Goal: Task Accomplishment & Management: Use online tool/utility

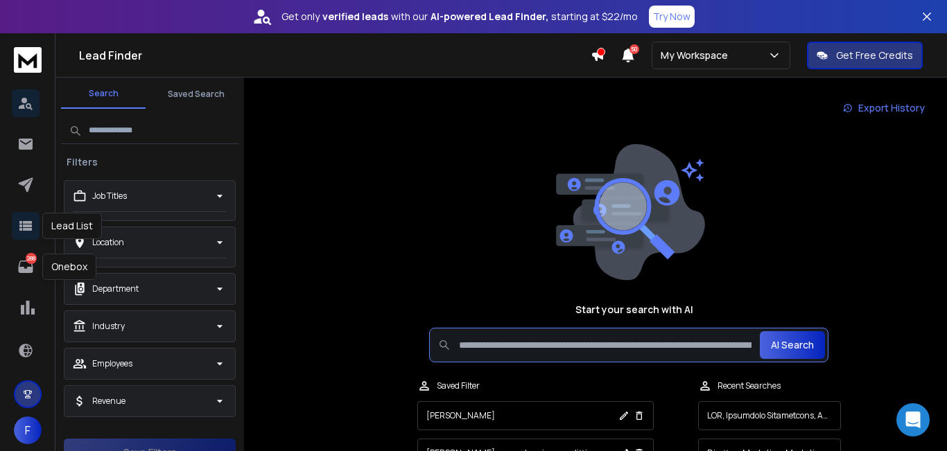
click at [33, 216] on link at bounding box center [26, 226] width 28 height 28
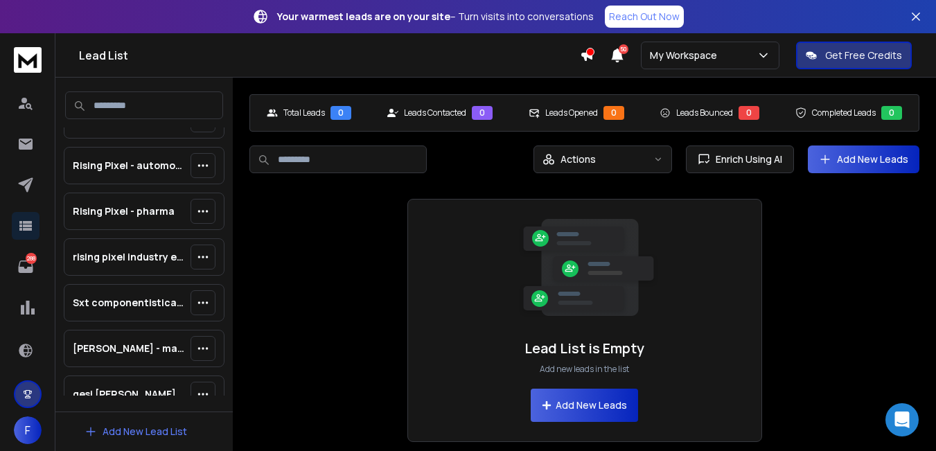
scroll to position [375, 0]
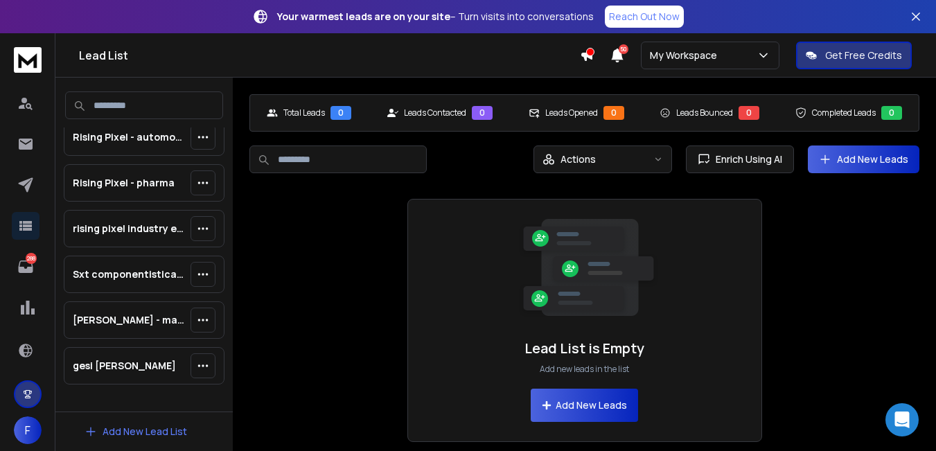
click at [134, 327] on div "[PERSON_NAME] - manutenzione predittiva" at bounding box center [144, 319] width 161 height 37
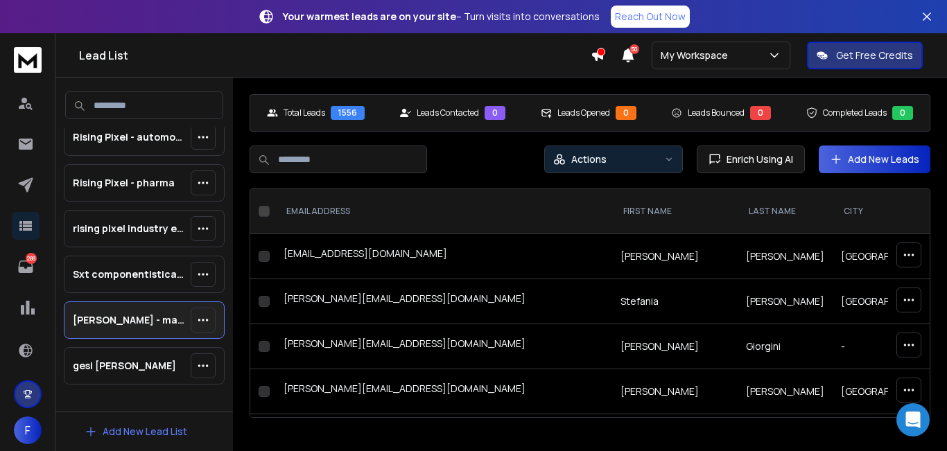
click at [647, 156] on div "Actions" at bounding box center [605, 159] width 105 height 14
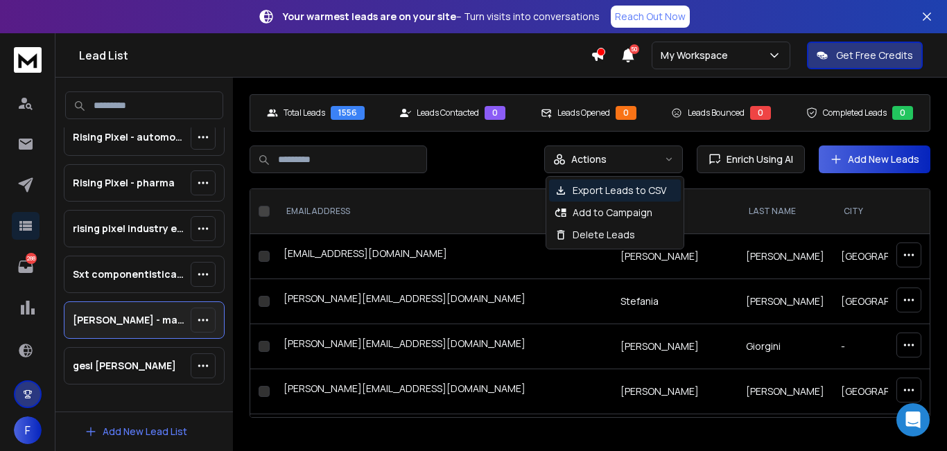
click at [629, 189] on p "Export Leads to CSV" at bounding box center [619, 191] width 94 height 14
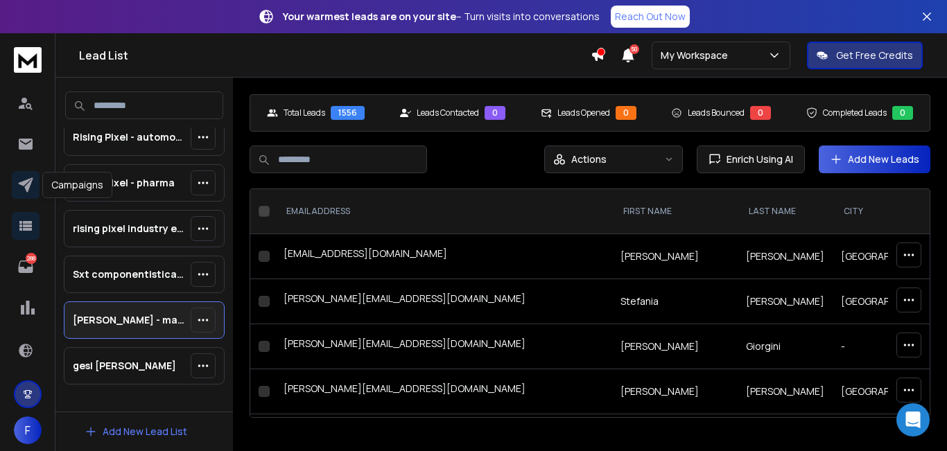
click at [33, 179] on icon at bounding box center [25, 185] width 17 height 17
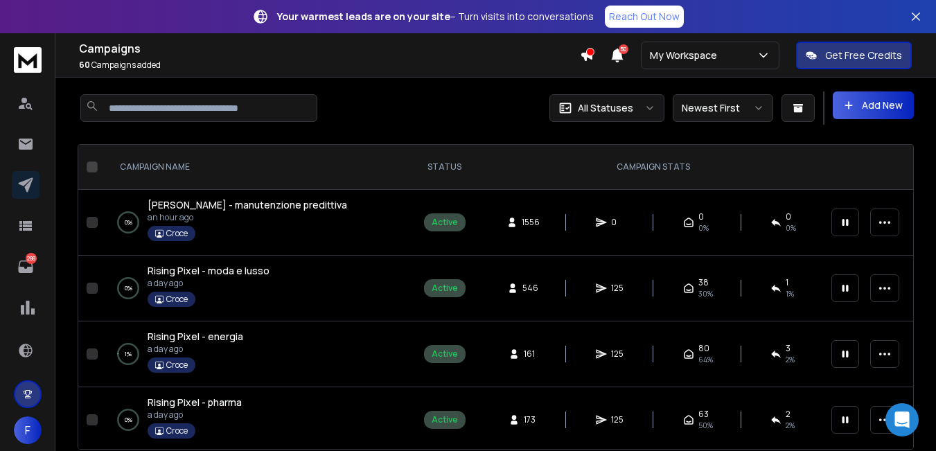
click at [878, 216] on icon "button" at bounding box center [885, 223] width 14 height 14
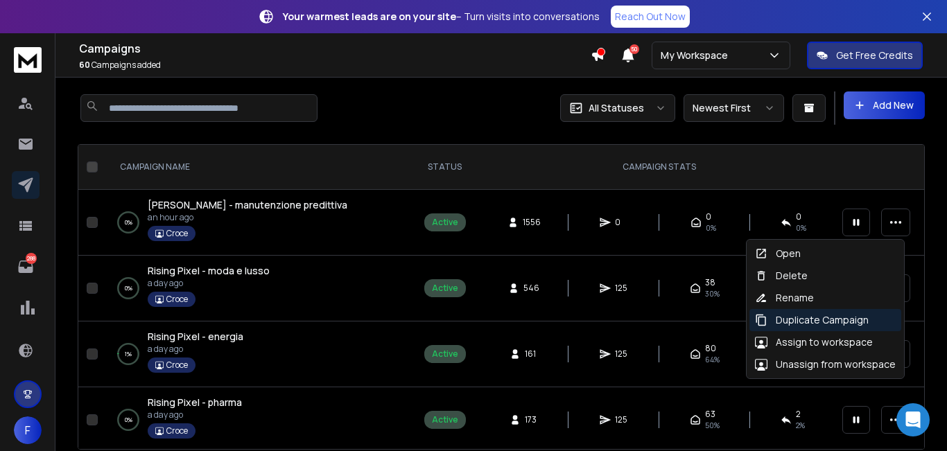
click at [809, 319] on div "Duplicate Campaign" at bounding box center [812, 320] width 114 height 14
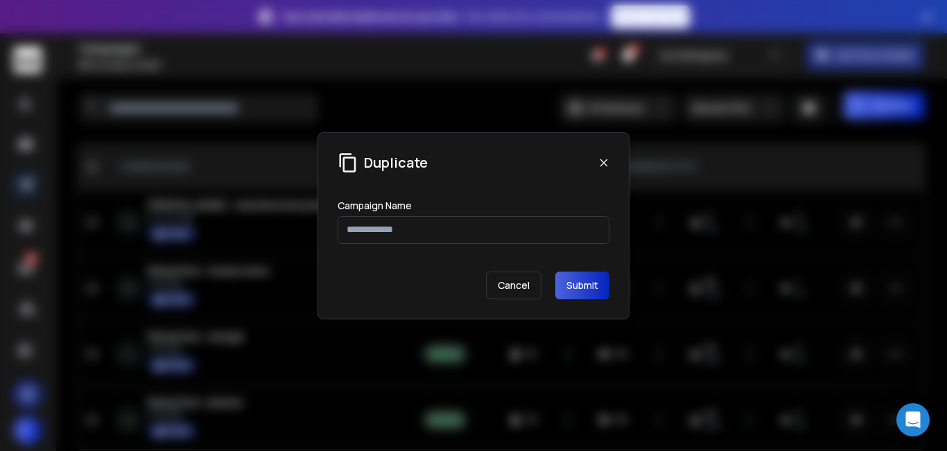
click at [369, 230] on input "text" at bounding box center [474, 230] width 272 height 28
type input "**********"
click at [602, 166] on icon at bounding box center [603, 162] width 11 height 11
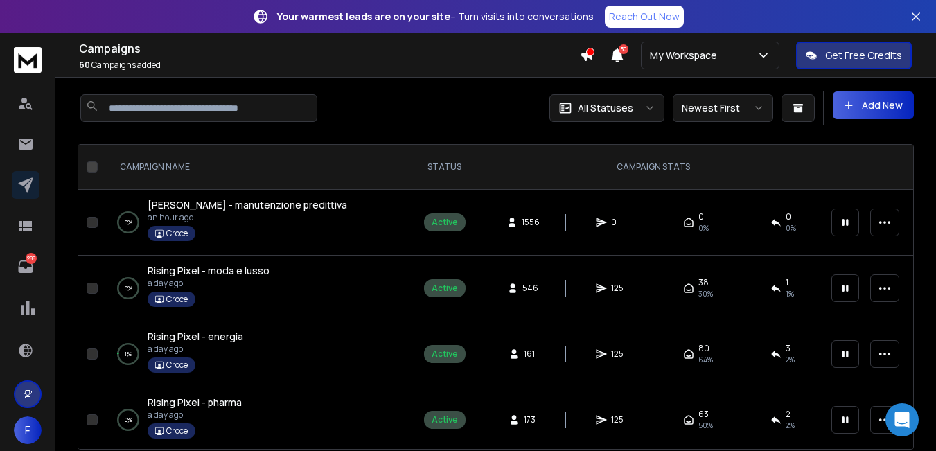
click at [303, 218] on div "0 % Cortis - manutenzione predittiva an hour ago Croce" at bounding box center [254, 222] width 274 height 49
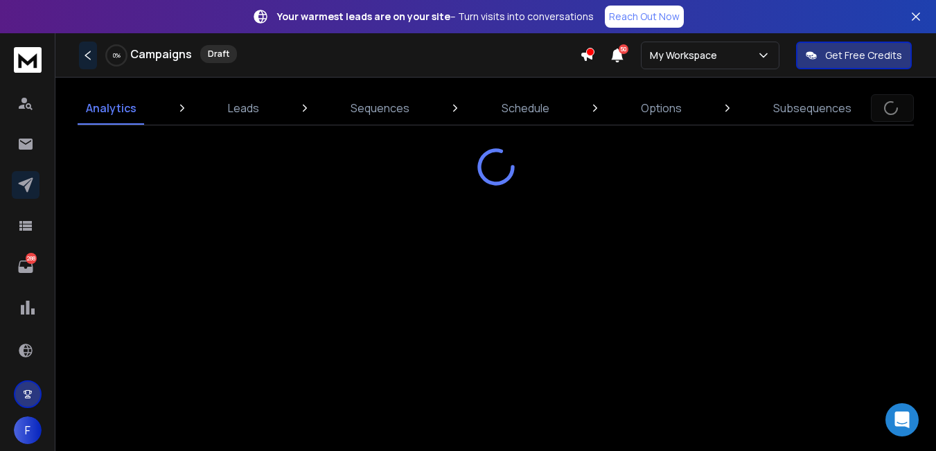
click at [80, 55] on button at bounding box center [88, 56] width 18 height 28
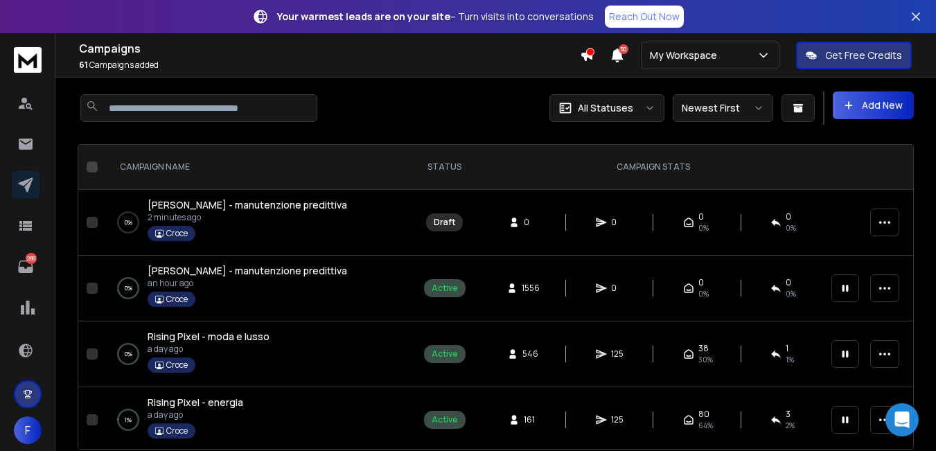
click at [254, 207] on span "Cortis Lentini - manutenzione predittiva" at bounding box center [248, 204] width 200 height 13
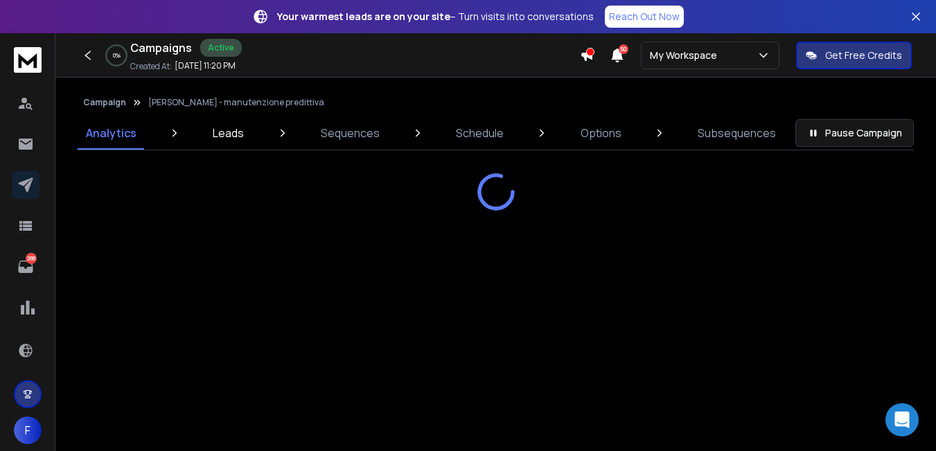
click at [240, 132] on p "Leads" at bounding box center [228, 133] width 31 height 17
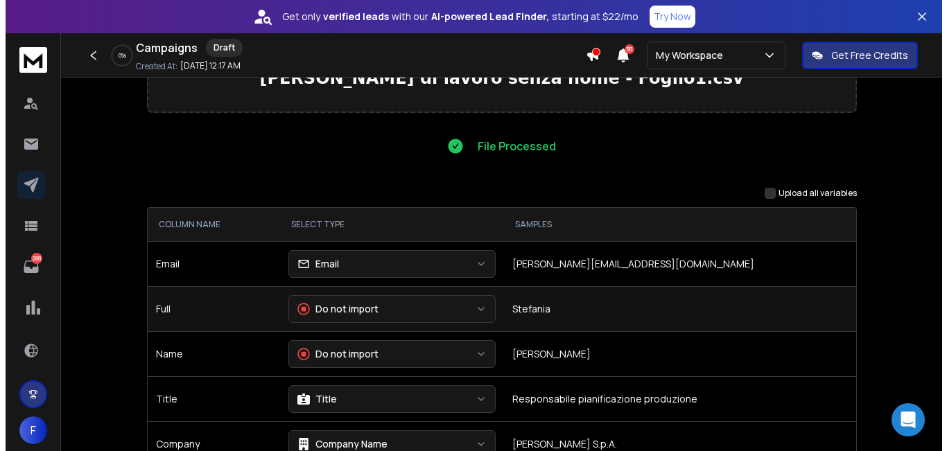
scroll to position [204, 0]
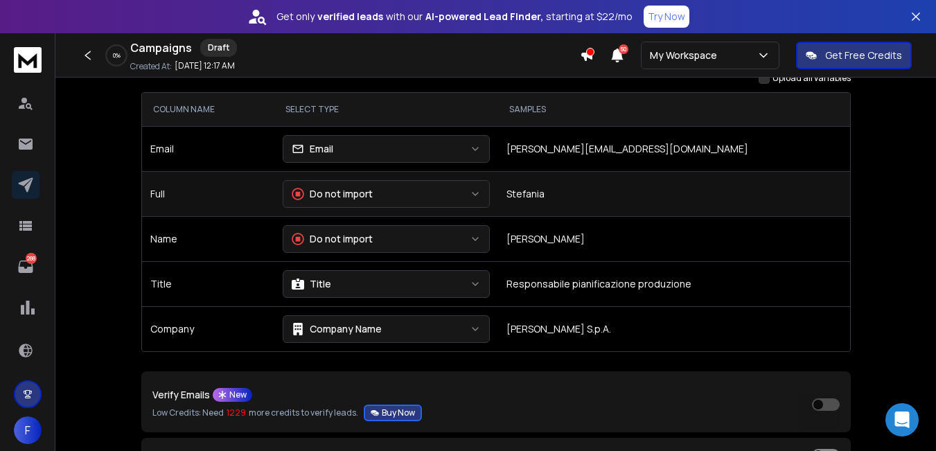
click at [402, 204] on button "Do not import" at bounding box center [386, 194] width 207 height 28
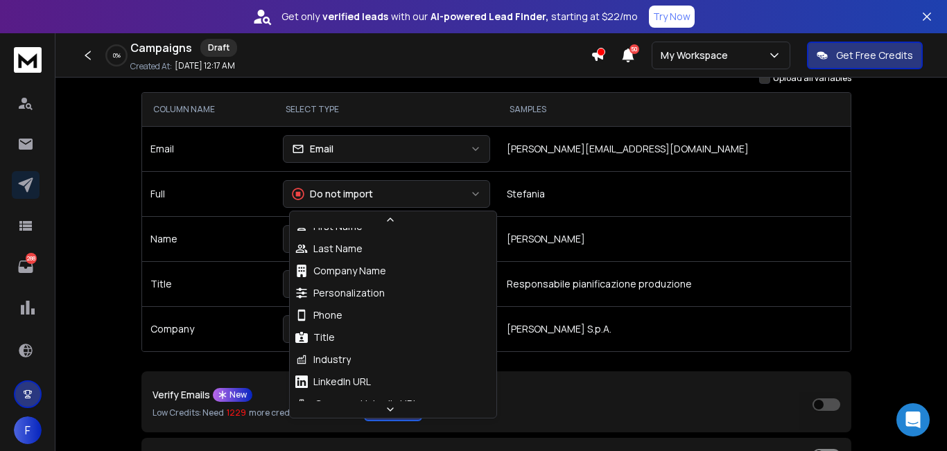
scroll to position [15, 0]
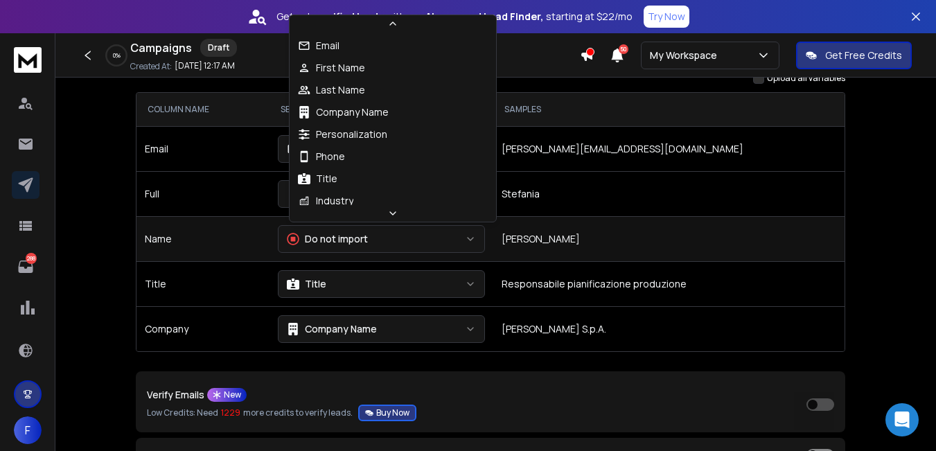
click at [350, 240] on div "Do not import" at bounding box center [327, 239] width 81 height 14
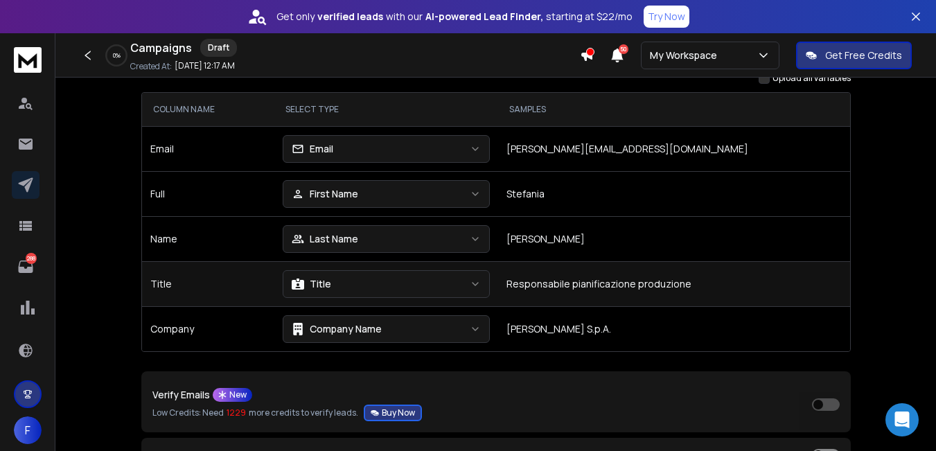
scroll to position [320, 0]
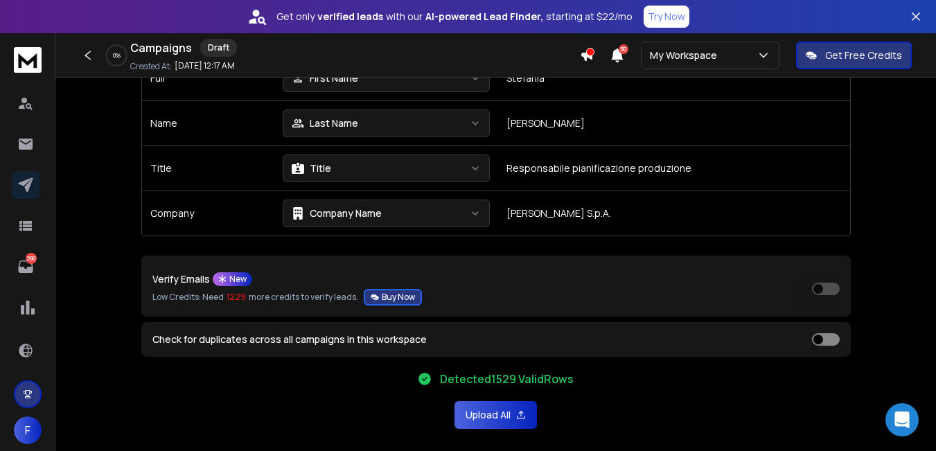
click at [502, 412] on button "Upload All" at bounding box center [496, 415] width 82 height 28
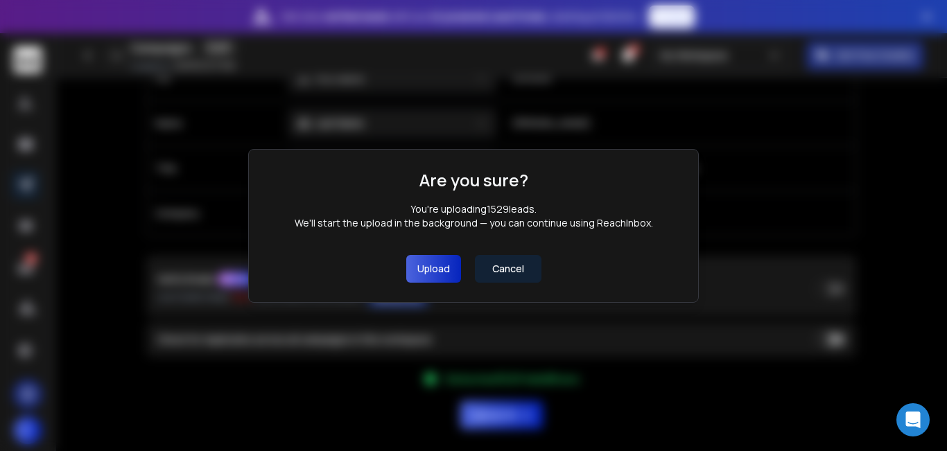
click at [433, 273] on button "Upload" at bounding box center [433, 269] width 55 height 28
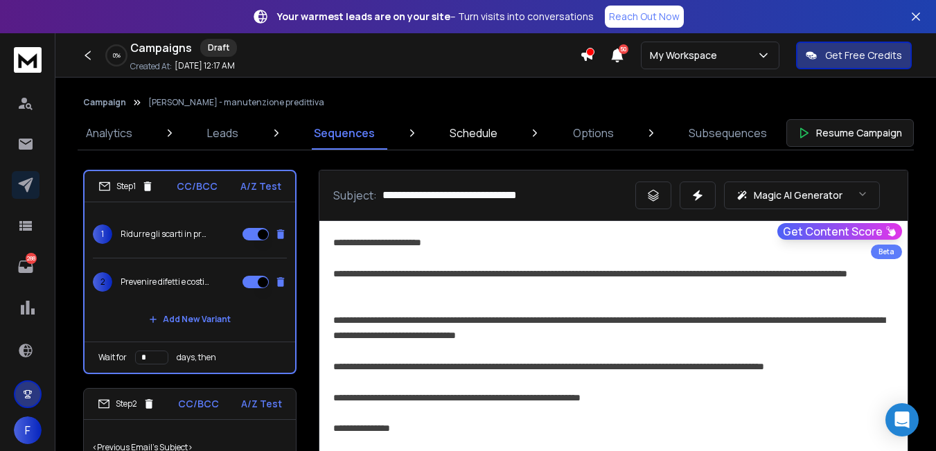
click at [475, 135] on p "Schedule" at bounding box center [474, 133] width 48 height 17
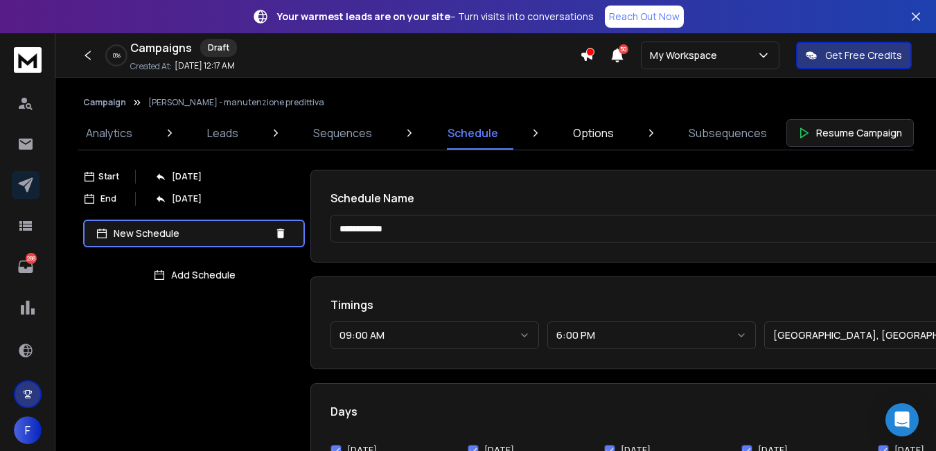
click at [620, 137] on link "Options" at bounding box center [594, 132] width 58 height 33
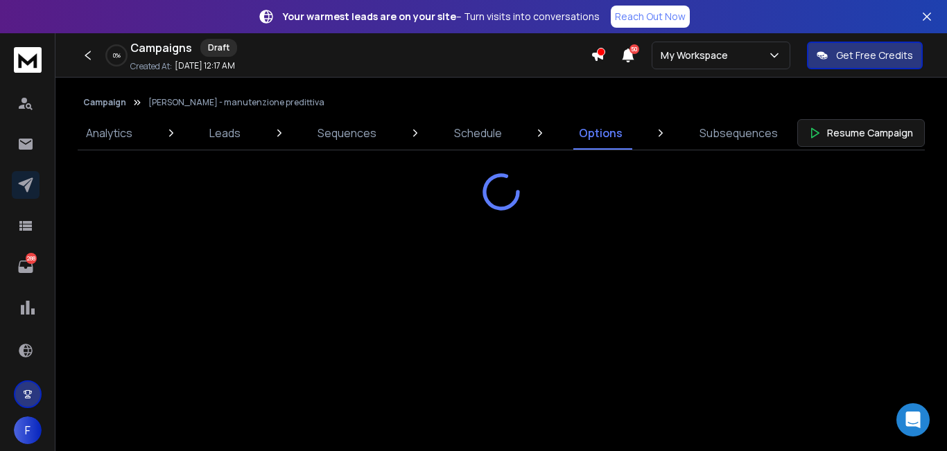
select select "**********"
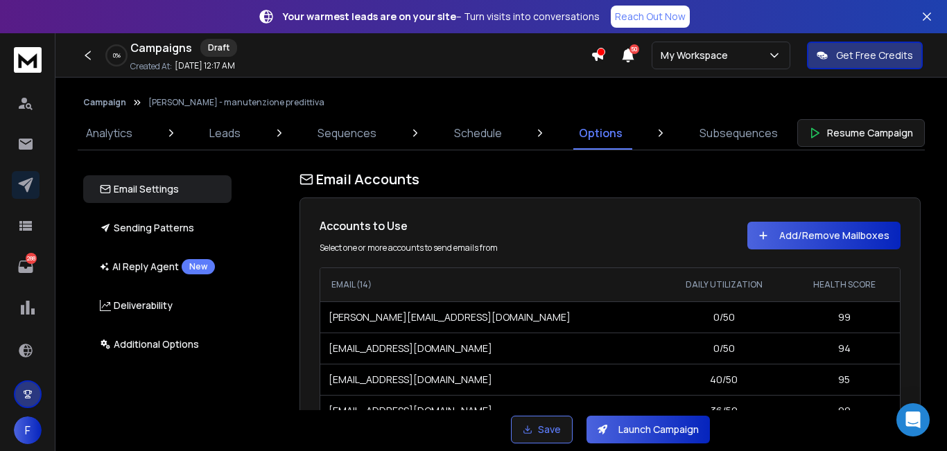
click at [652, 435] on button "Launch Campaign" at bounding box center [647, 430] width 123 height 28
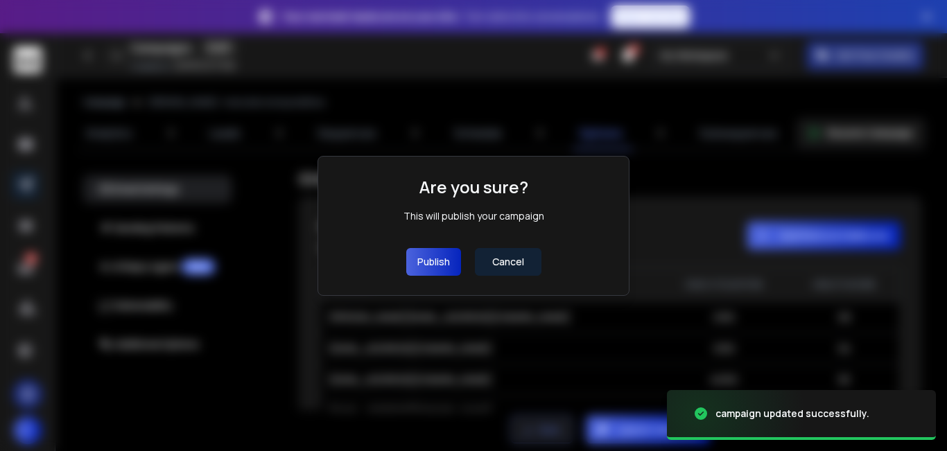
click at [402, 247] on div "Are you sure? This will publish your campaign Publish Cancel" at bounding box center [474, 226] width 272 height 100
click at [432, 254] on button "Publish" at bounding box center [433, 262] width 55 height 28
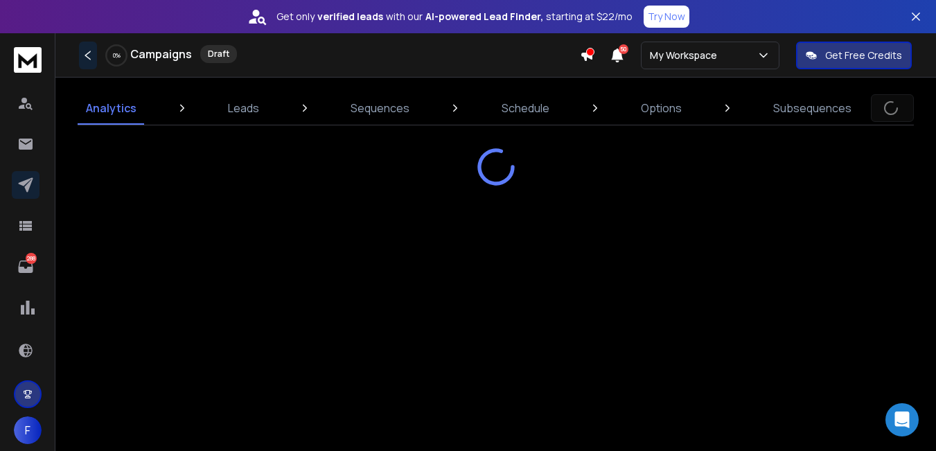
click at [80, 62] on button at bounding box center [88, 56] width 18 height 28
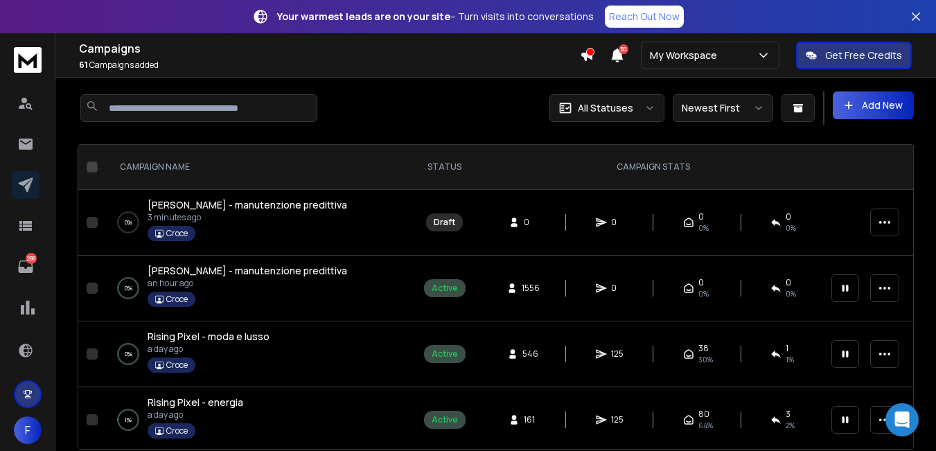
click at [349, 229] on div "0 % [PERSON_NAME] - manutenzione predittiva 3 minutes ago [PERSON_NAME]" at bounding box center [254, 222] width 274 height 49
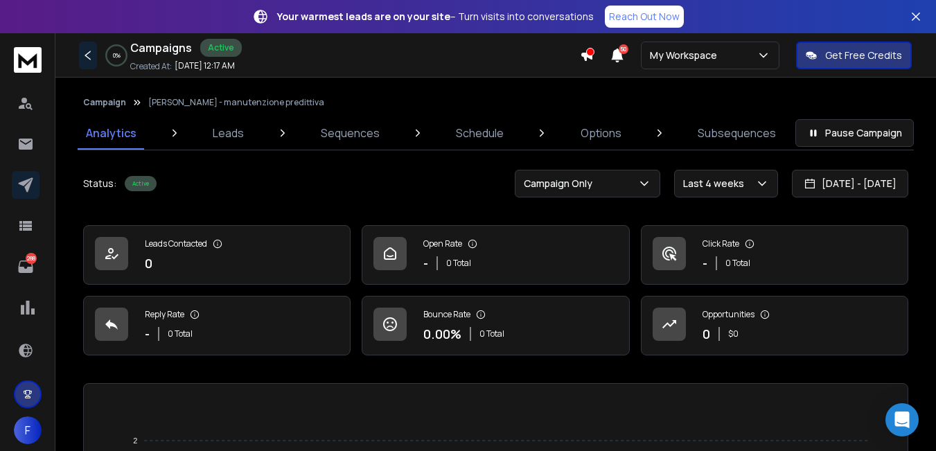
click at [87, 57] on icon at bounding box center [88, 55] width 12 height 12
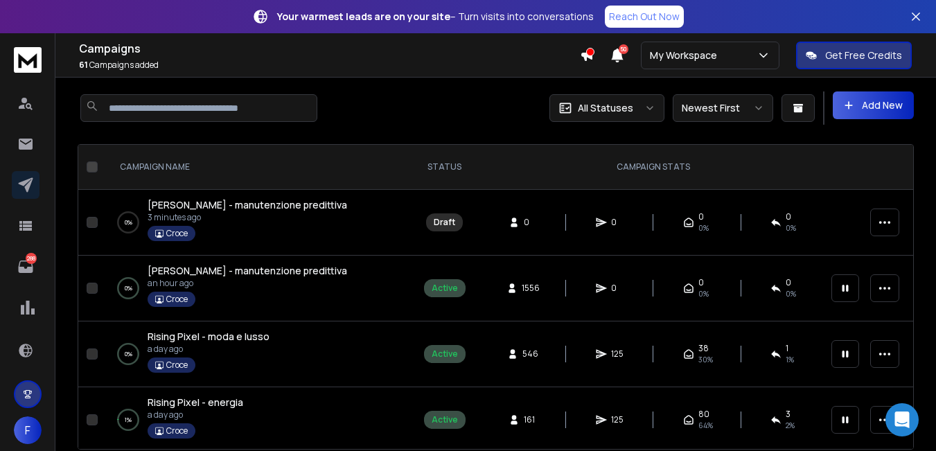
click at [306, 236] on div "Croce" at bounding box center [248, 233] width 200 height 15
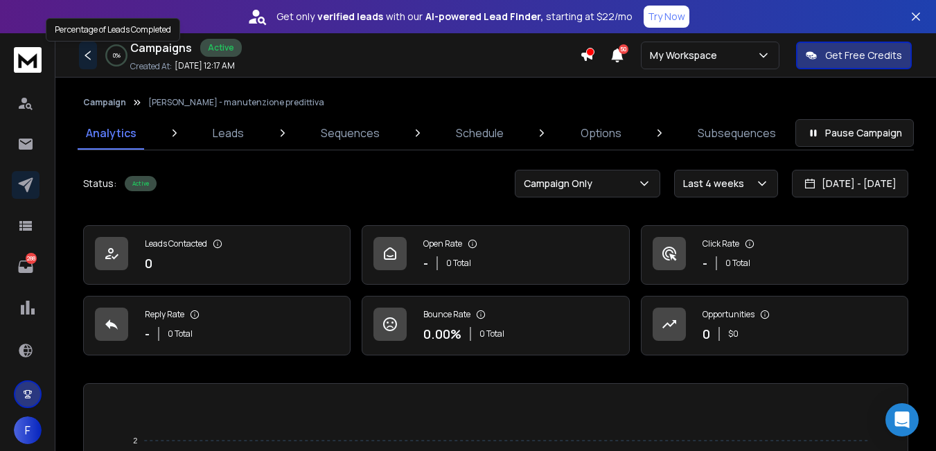
click at [91, 57] on icon at bounding box center [88, 55] width 12 height 12
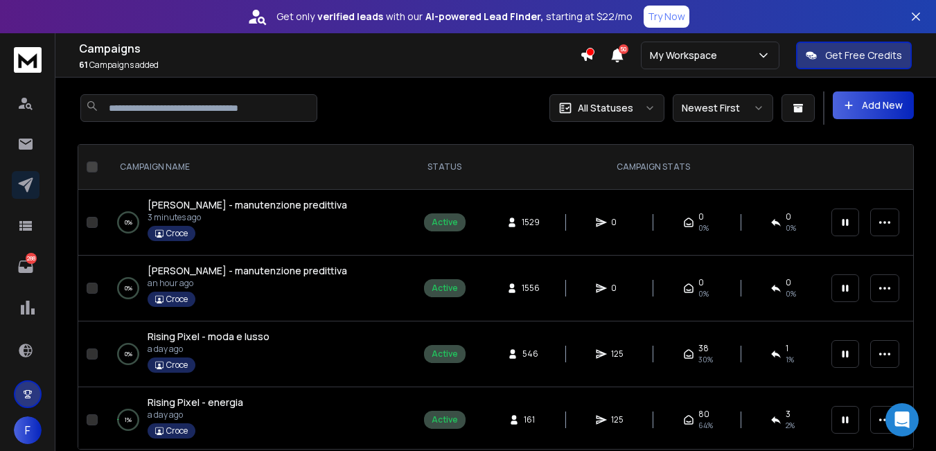
click at [884, 286] on button "button" at bounding box center [884, 288] width 29 height 28
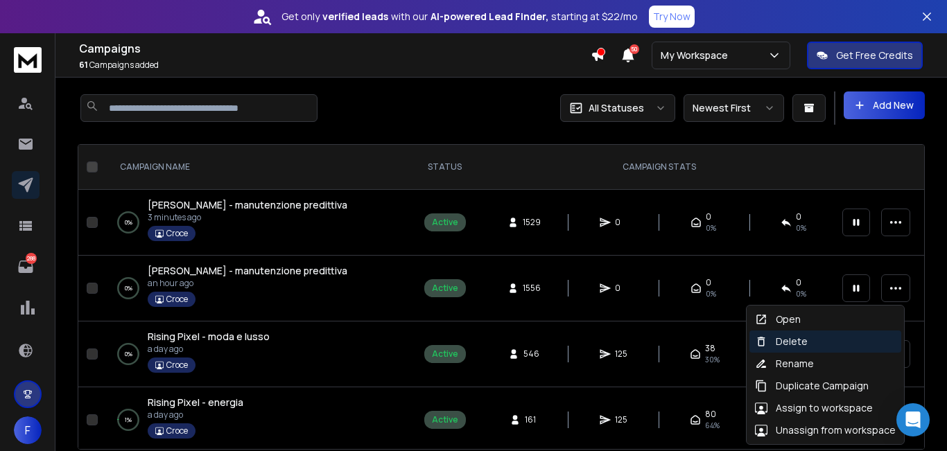
click at [805, 345] on div "Delete" at bounding box center [825, 342] width 152 height 22
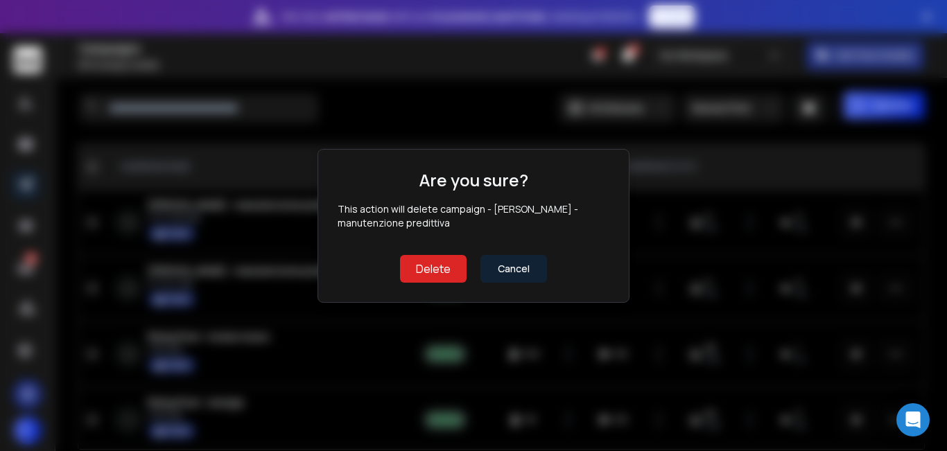
click at [391, 267] on div "Are you sure? This action will delete campaign - Cortis - manutenzione preditti…" at bounding box center [474, 226] width 272 height 114
click at [419, 268] on button "Delete" at bounding box center [433, 269] width 67 height 28
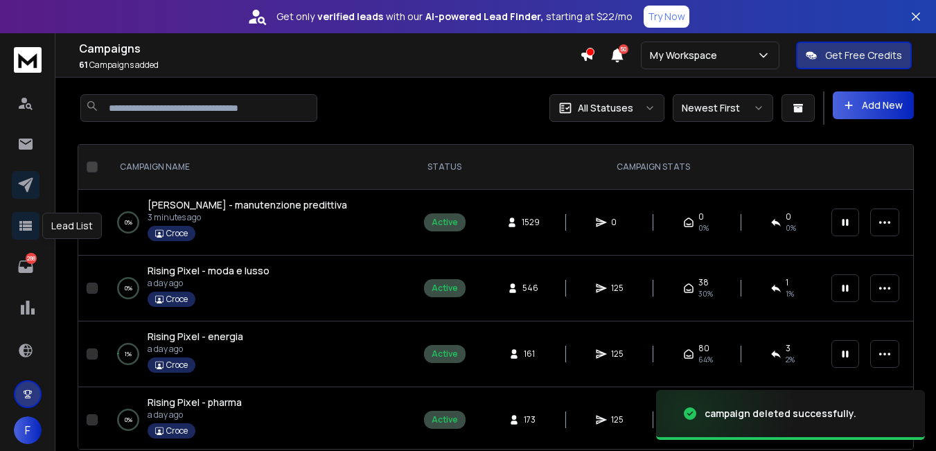
click at [27, 234] on link at bounding box center [26, 226] width 28 height 28
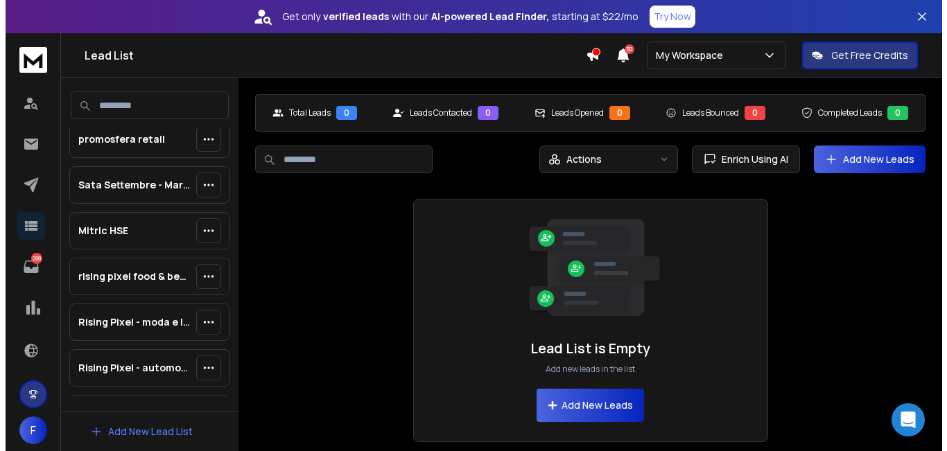
scroll to position [375, 0]
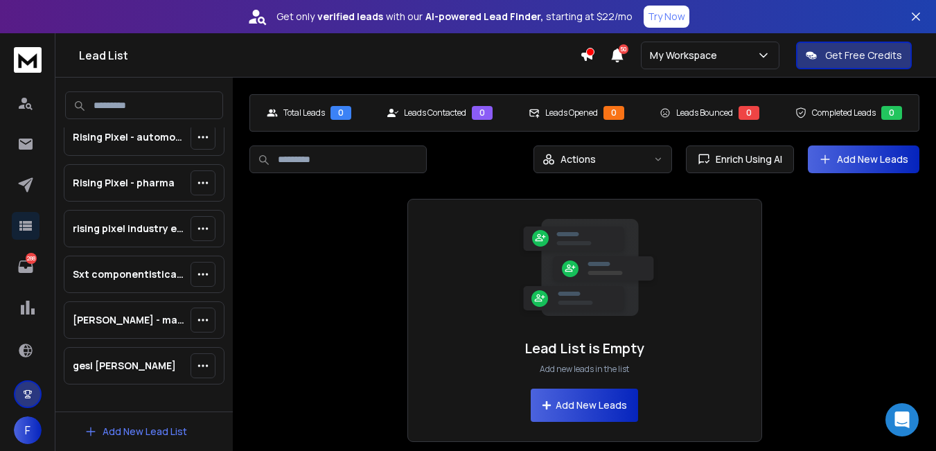
click at [168, 368] on div "gesi [PERSON_NAME]" at bounding box center [144, 365] width 161 height 37
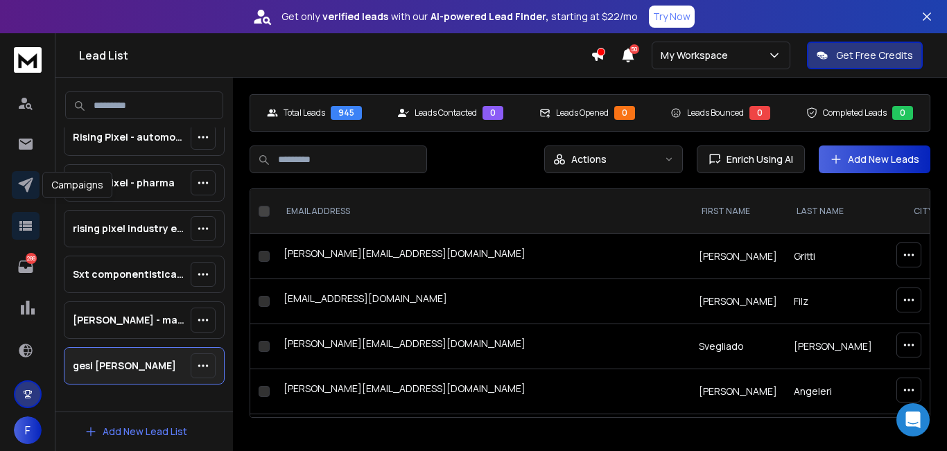
click at [37, 176] on link at bounding box center [26, 185] width 28 height 28
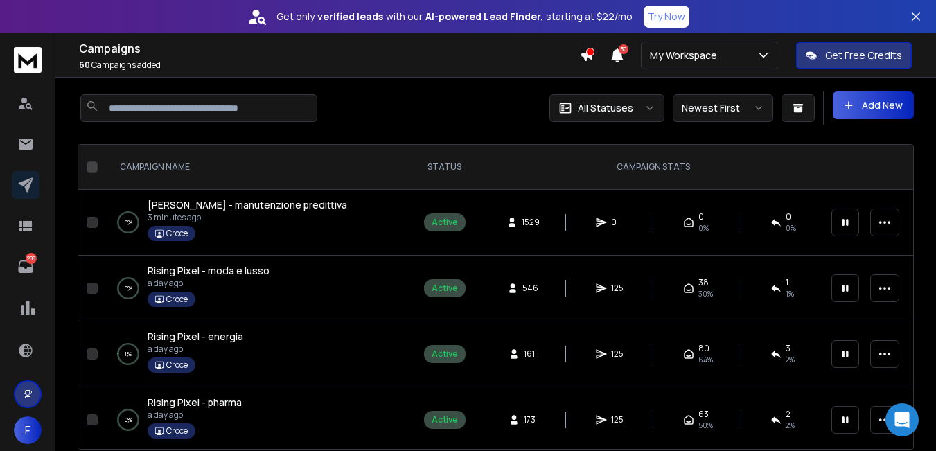
click at [174, 117] on input at bounding box center [198, 108] width 237 height 28
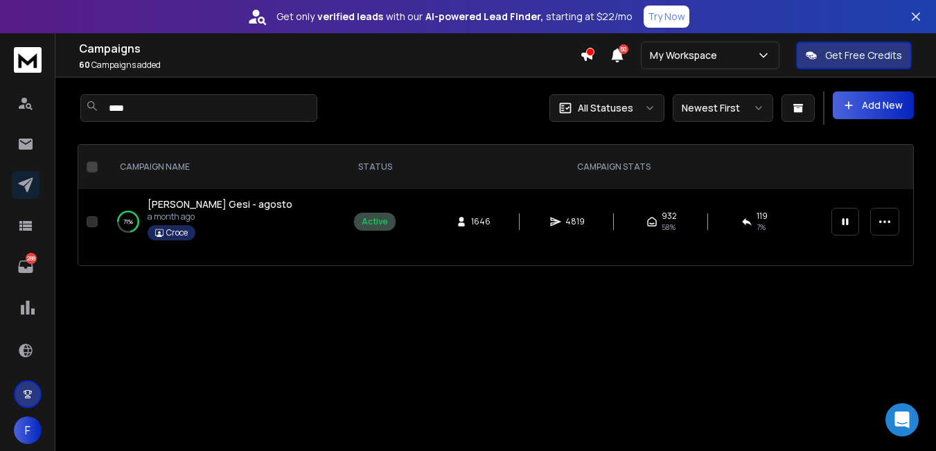
type input "****"
click at [270, 213] on p "a month ago" at bounding box center [220, 216] width 145 height 11
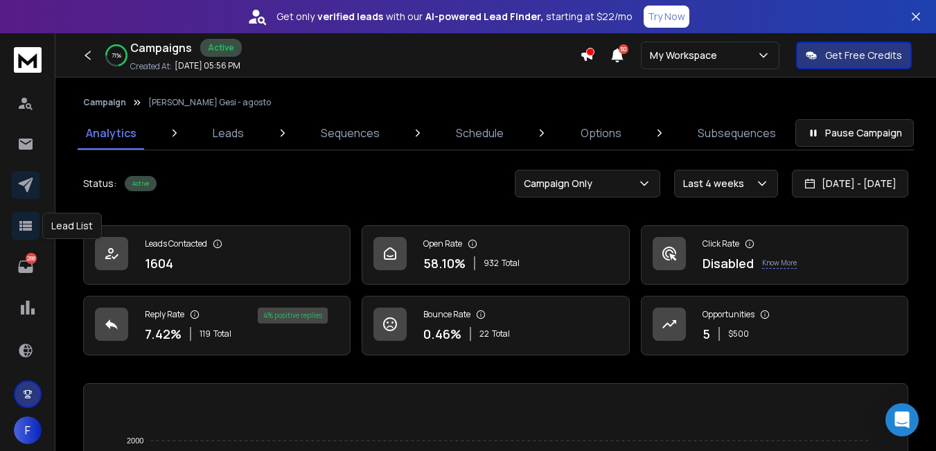
click at [26, 238] on link at bounding box center [26, 226] width 28 height 28
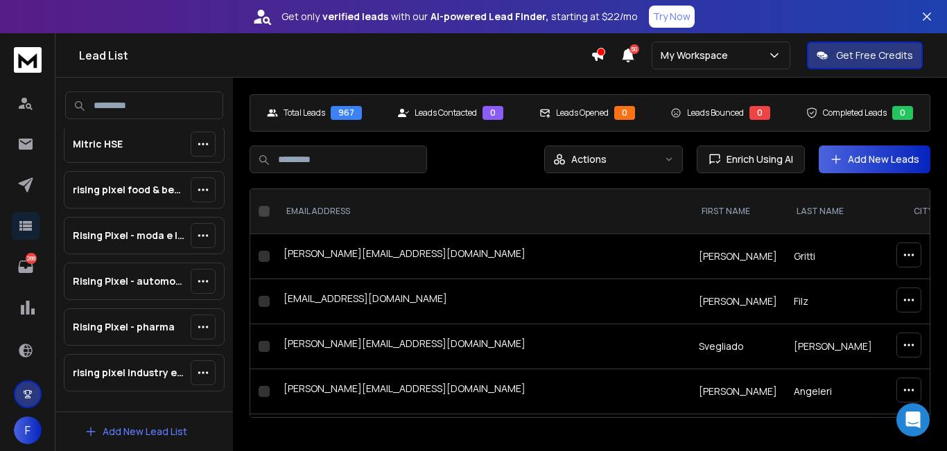
scroll to position [375, 0]
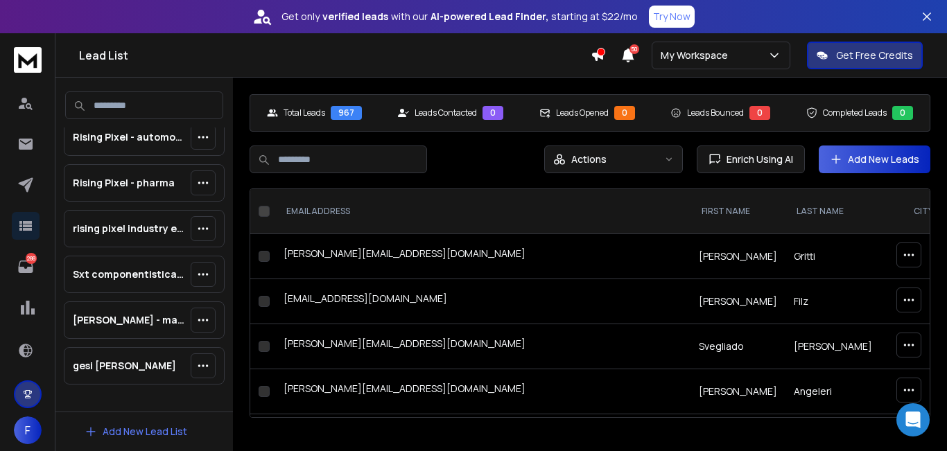
click at [104, 360] on p "gesi [PERSON_NAME]" at bounding box center [124, 366] width 103 height 14
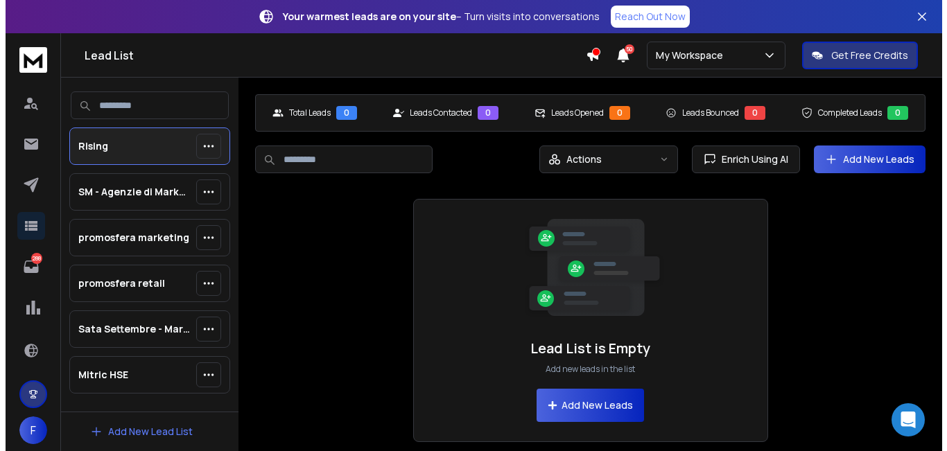
scroll to position [375, 0]
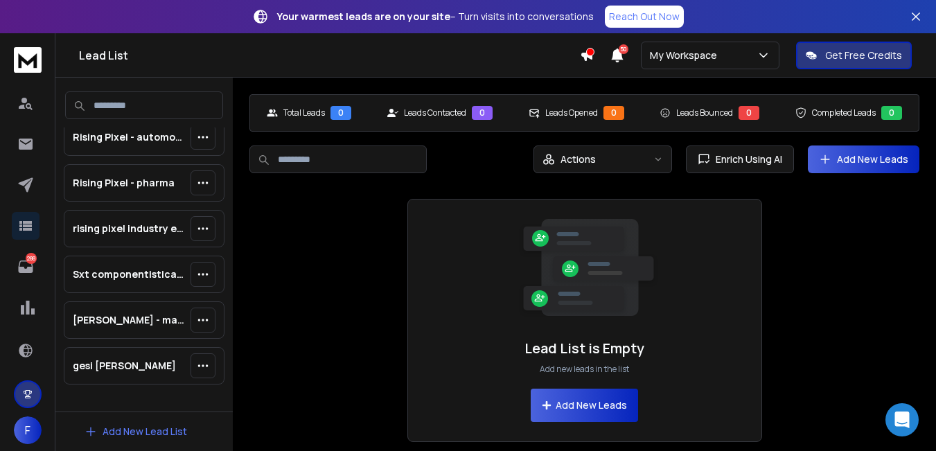
click at [134, 366] on div "gesi [PERSON_NAME]" at bounding box center [144, 365] width 161 height 37
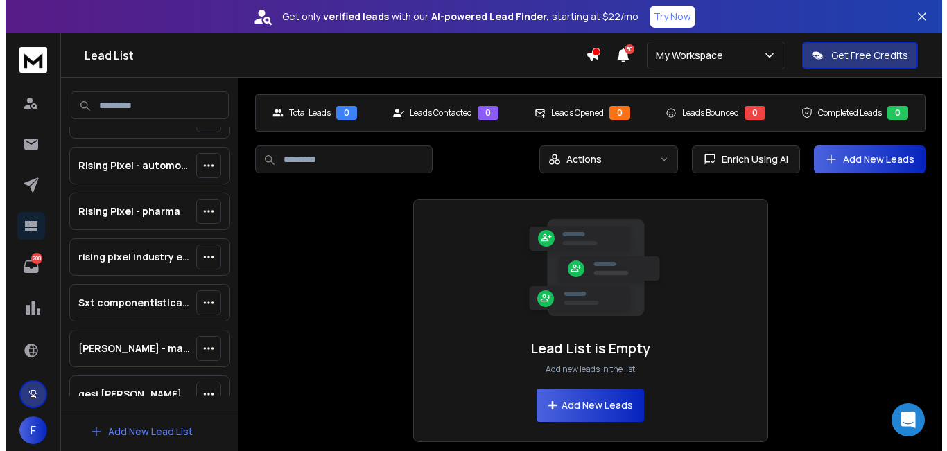
scroll to position [375, 0]
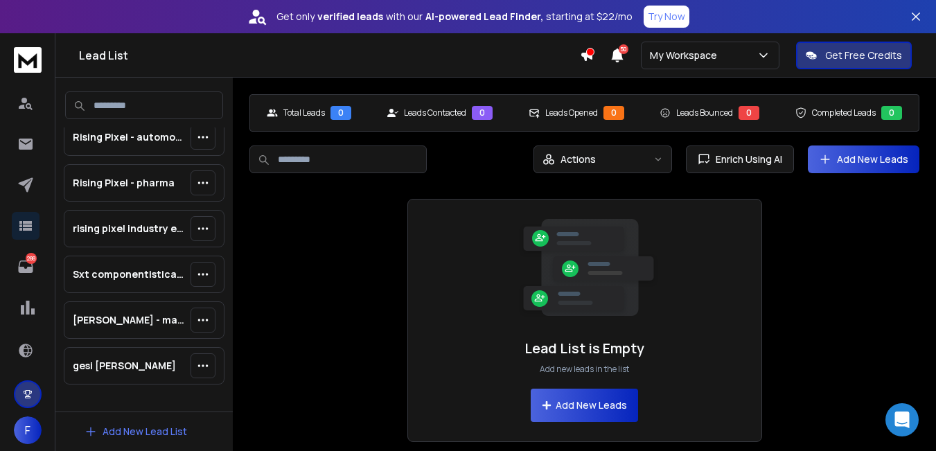
click at [101, 370] on p "gesi [PERSON_NAME]" at bounding box center [124, 366] width 103 height 14
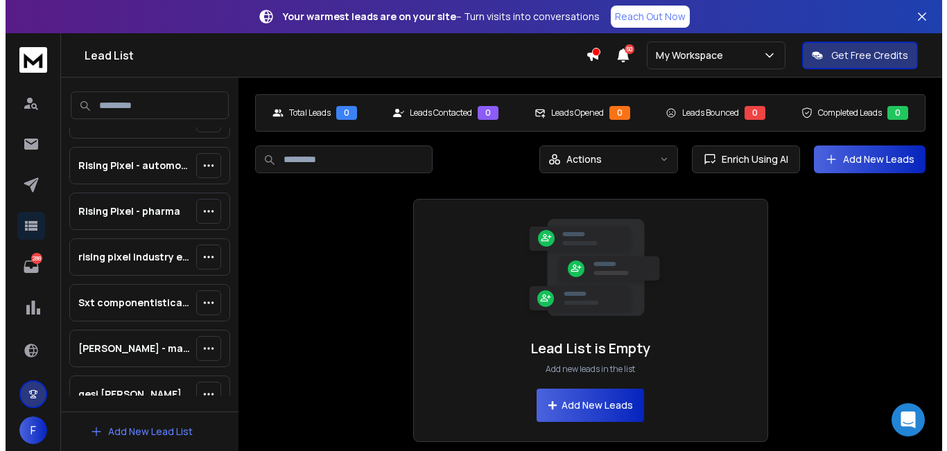
scroll to position [375, 0]
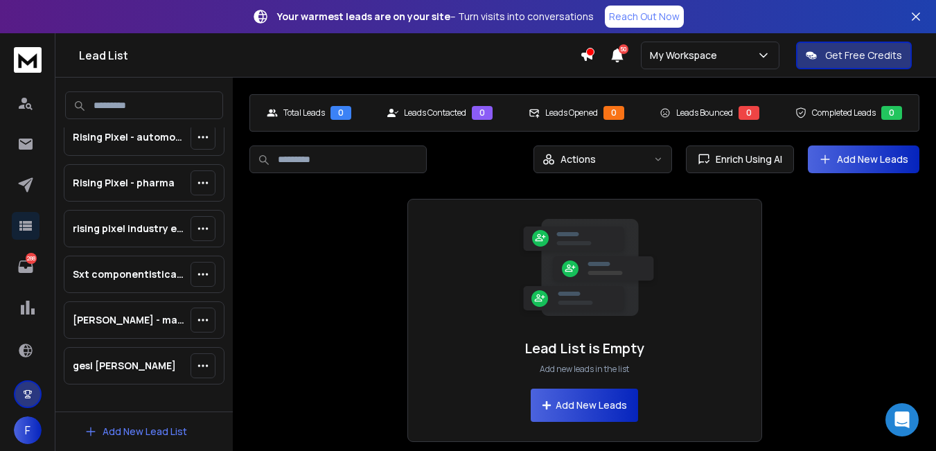
click at [154, 403] on div "Rising SM - Agenzie di Marketing promosfera marketing promosfera retail Sata Se…" at bounding box center [143, 309] width 177 height 437
click at [156, 370] on div "gesi [PERSON_NAME]" at bounding box center [144, 365] width 161 height 37
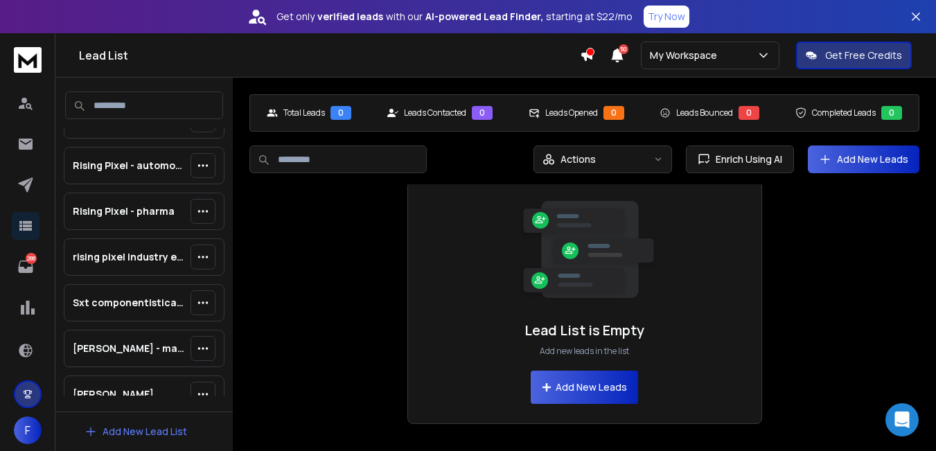
scroll to position [375, 0]
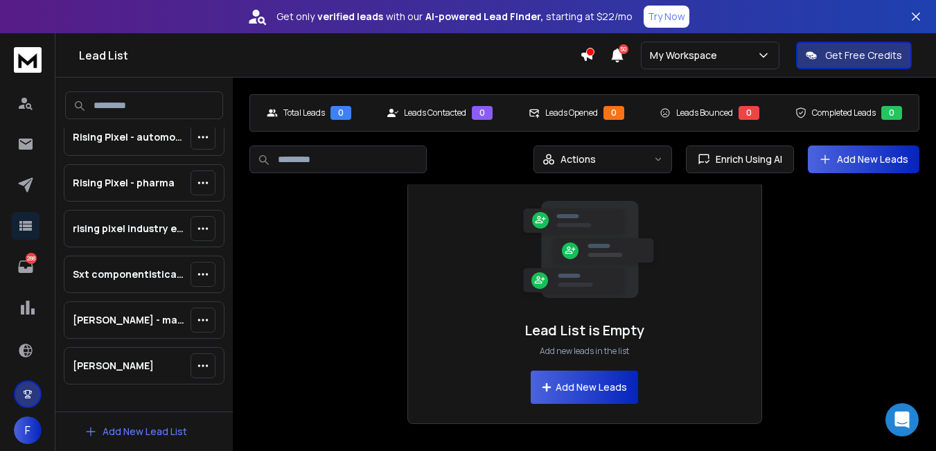
click at [124, 364] on div "gesi [PERSON_NAME]" at bounding box center [144, 365] width 161 height 37
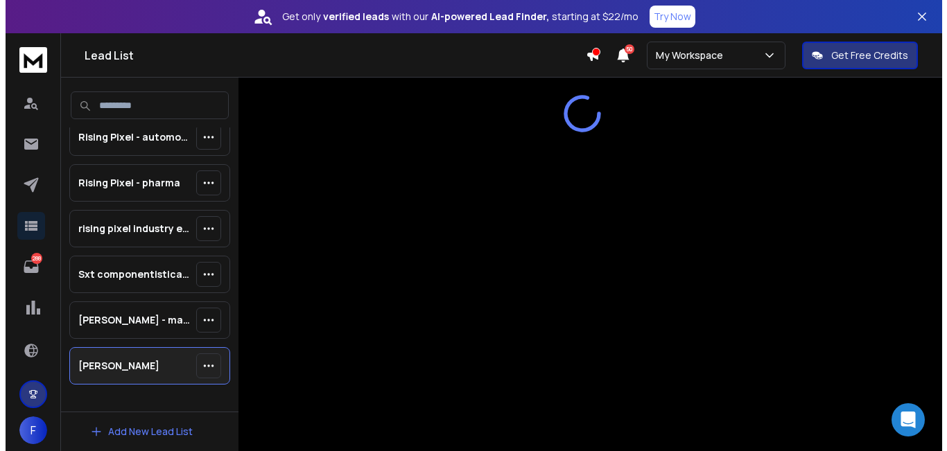
scroll to position [0, 0]
